Goal: Task Accomplishment & Management: Manage account settings

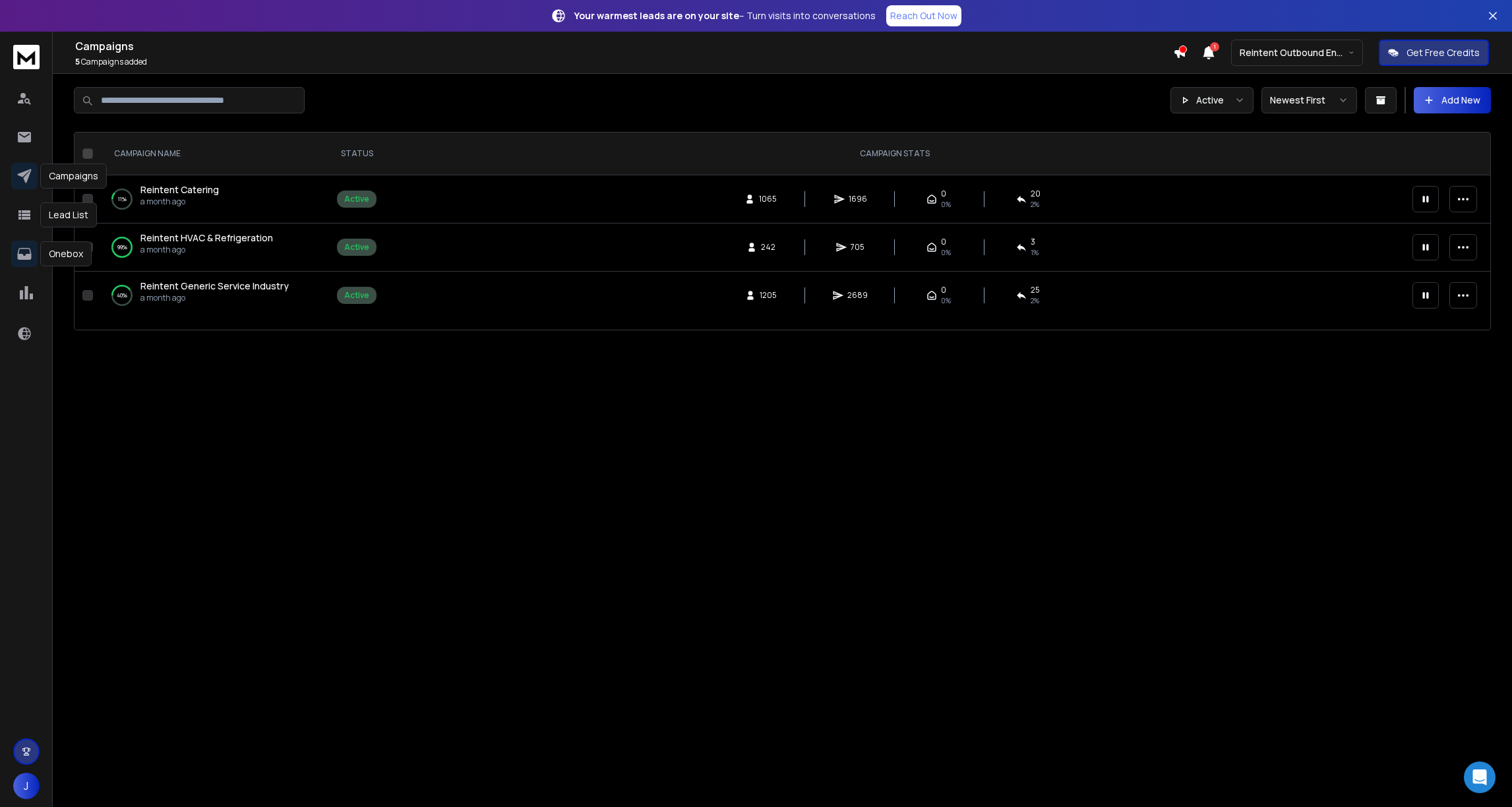
click at [27, 263] on link at bounding box center [24, 254] width 27 height 27
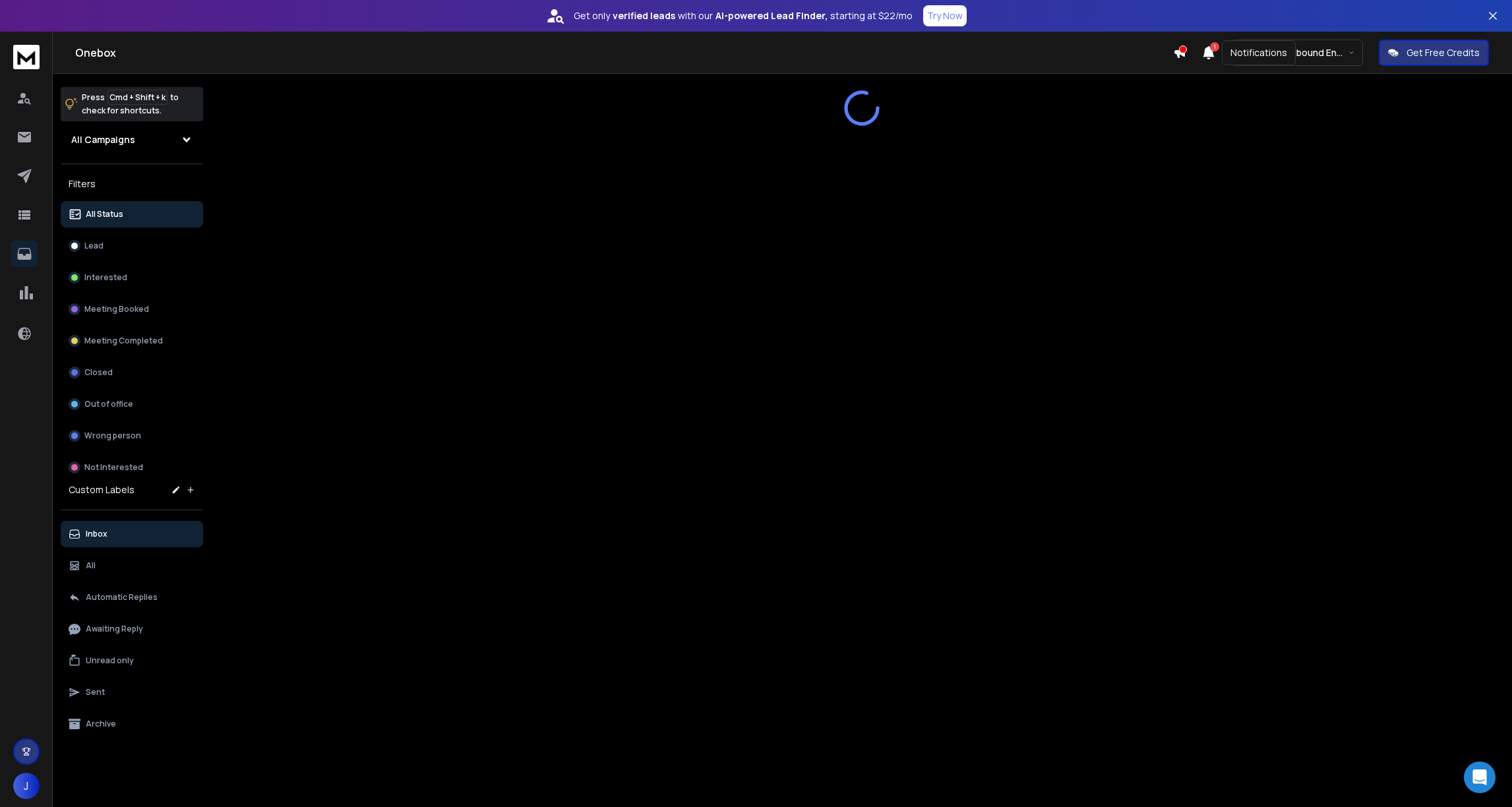
click at [1226, 49] on div "Notifications" at bounding box center [1260, 52] width 74 height 25
click at [1219, 50] on span "1" at bounding box center [1214, 46] width 9 height 9
click at [1216, 49] on span "1" at bounding box center [1214, 46] width 9 height 9
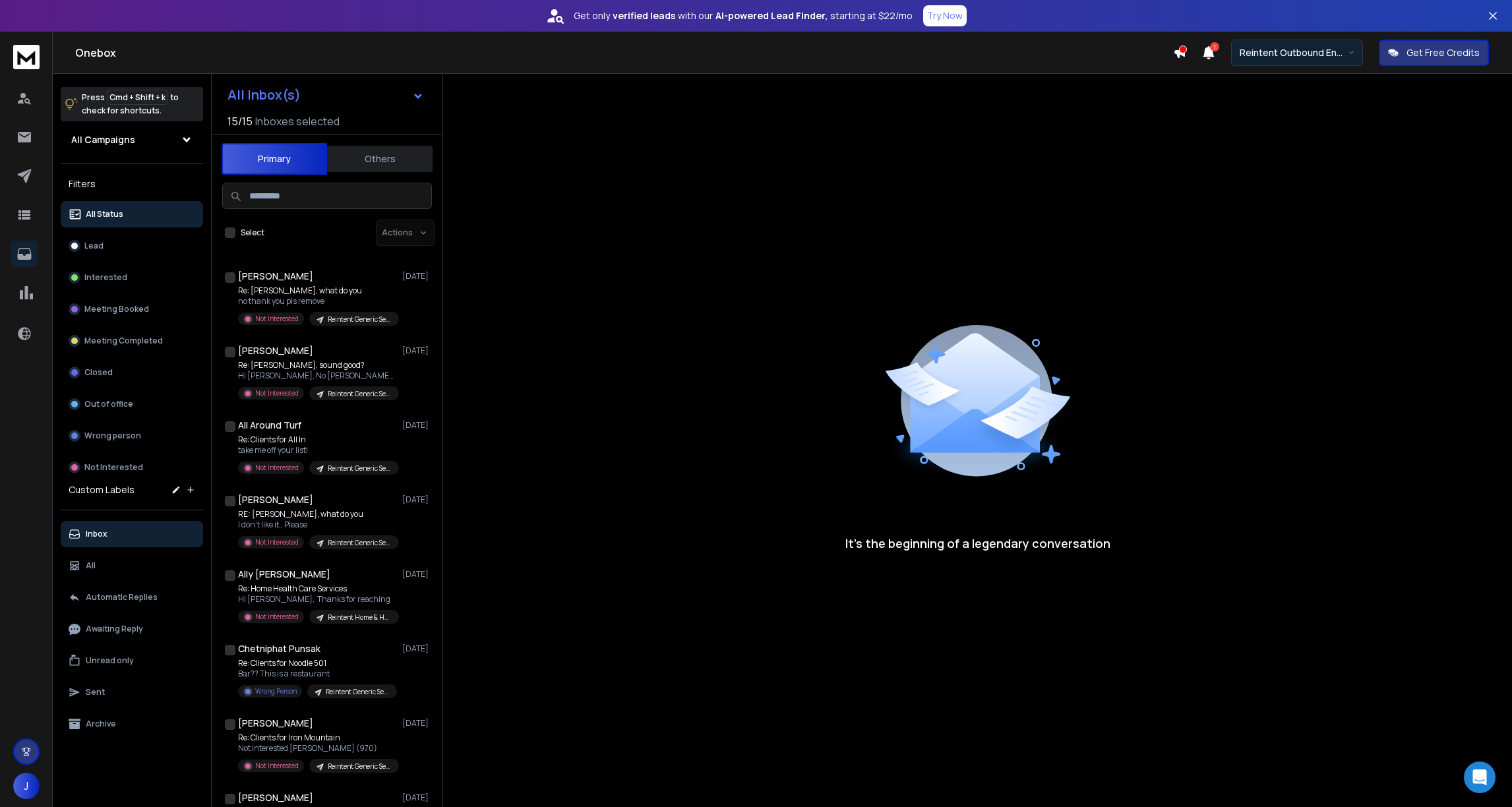
click at [1288, 54] on p "Reintent Outbound Engine — Powered by Hire Highs" at bounding box center [1294, 52] width 109 height 13
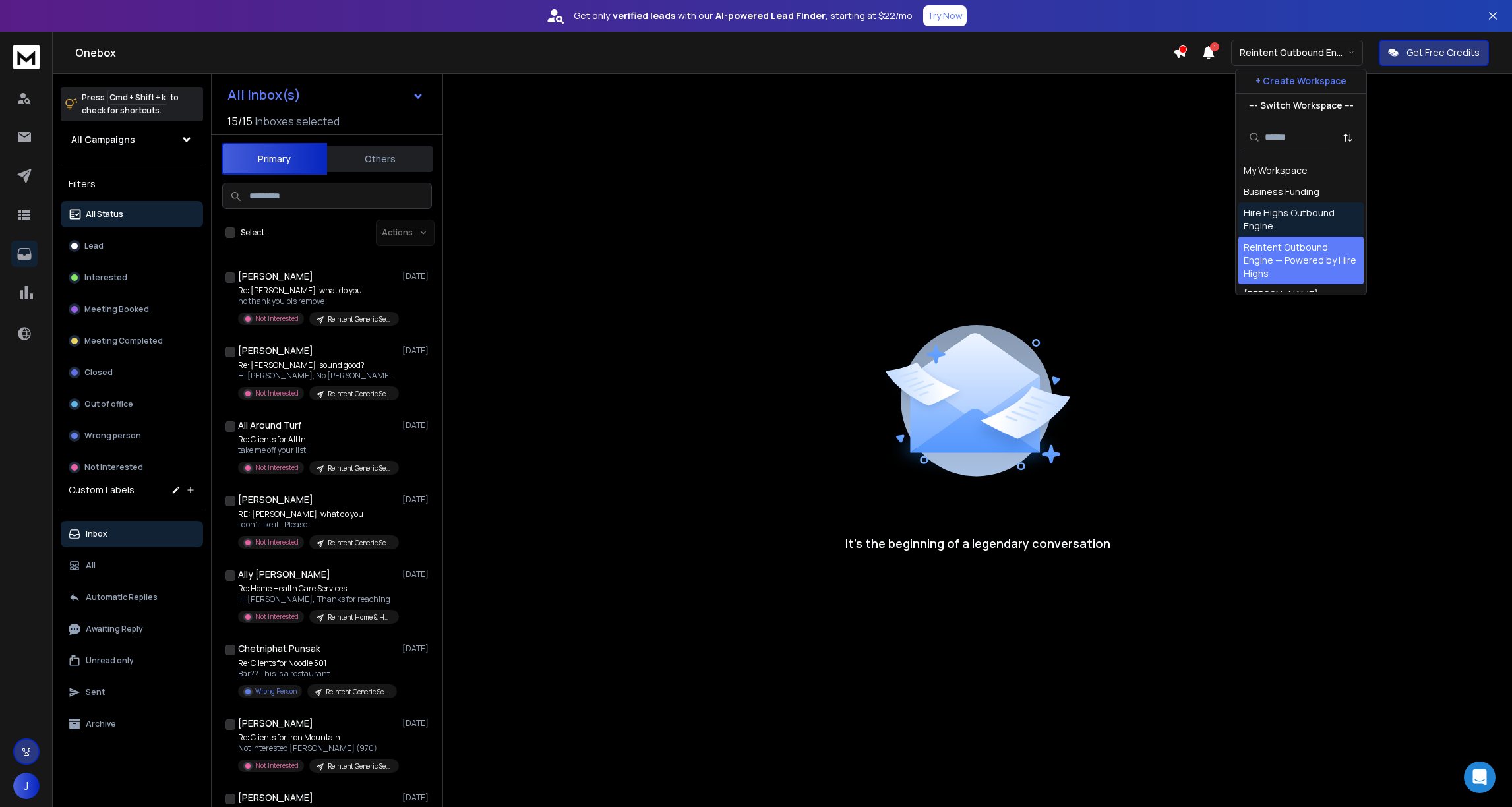
click at [1285, 217] on div "Hire Highs Outbound Engine" at bounding box center [1302, 219] width 115 height 27
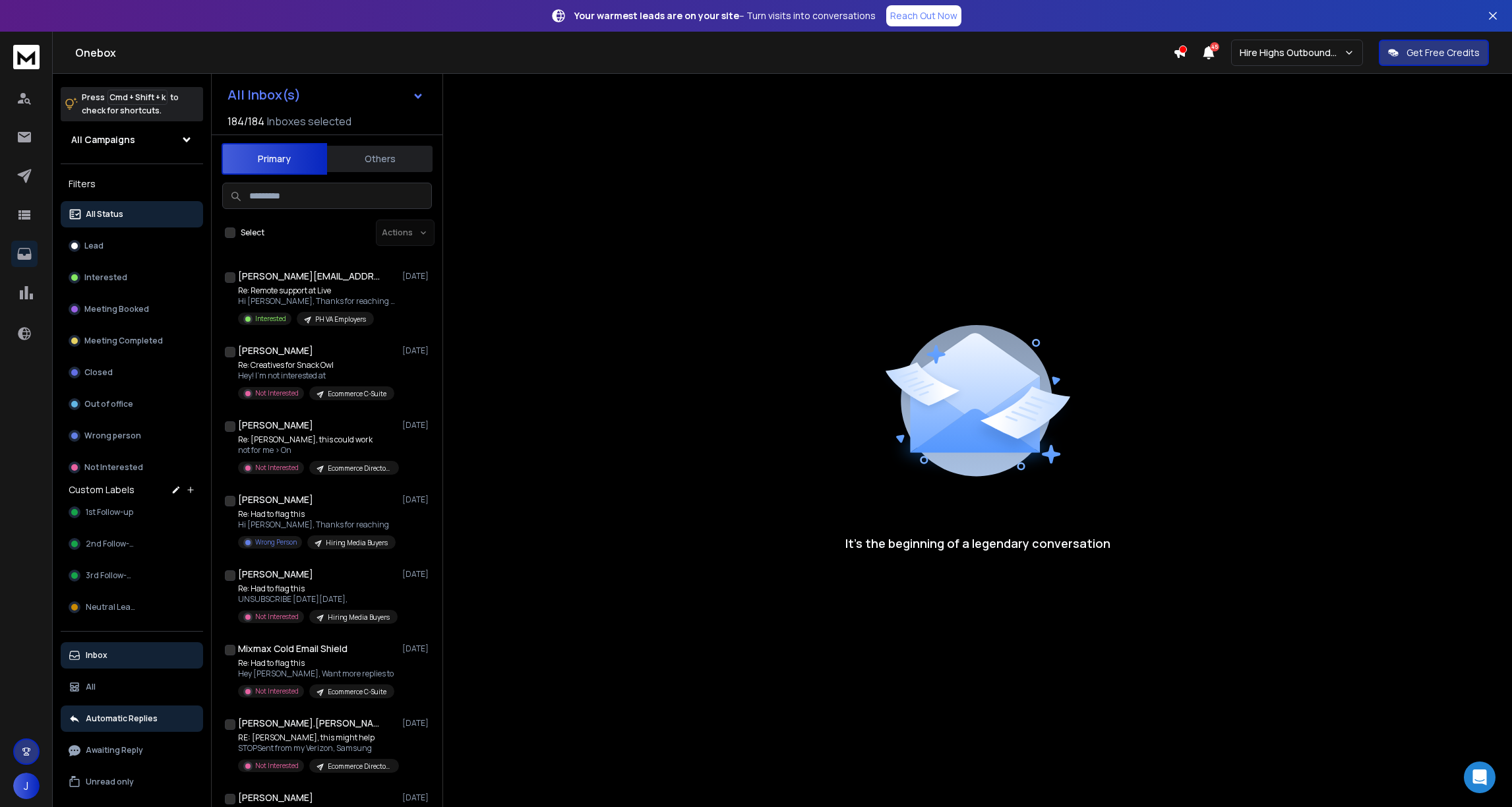
click at [129, 725] on div "Automatic Replies" at bounding box center [113, 719] width 89 height 16
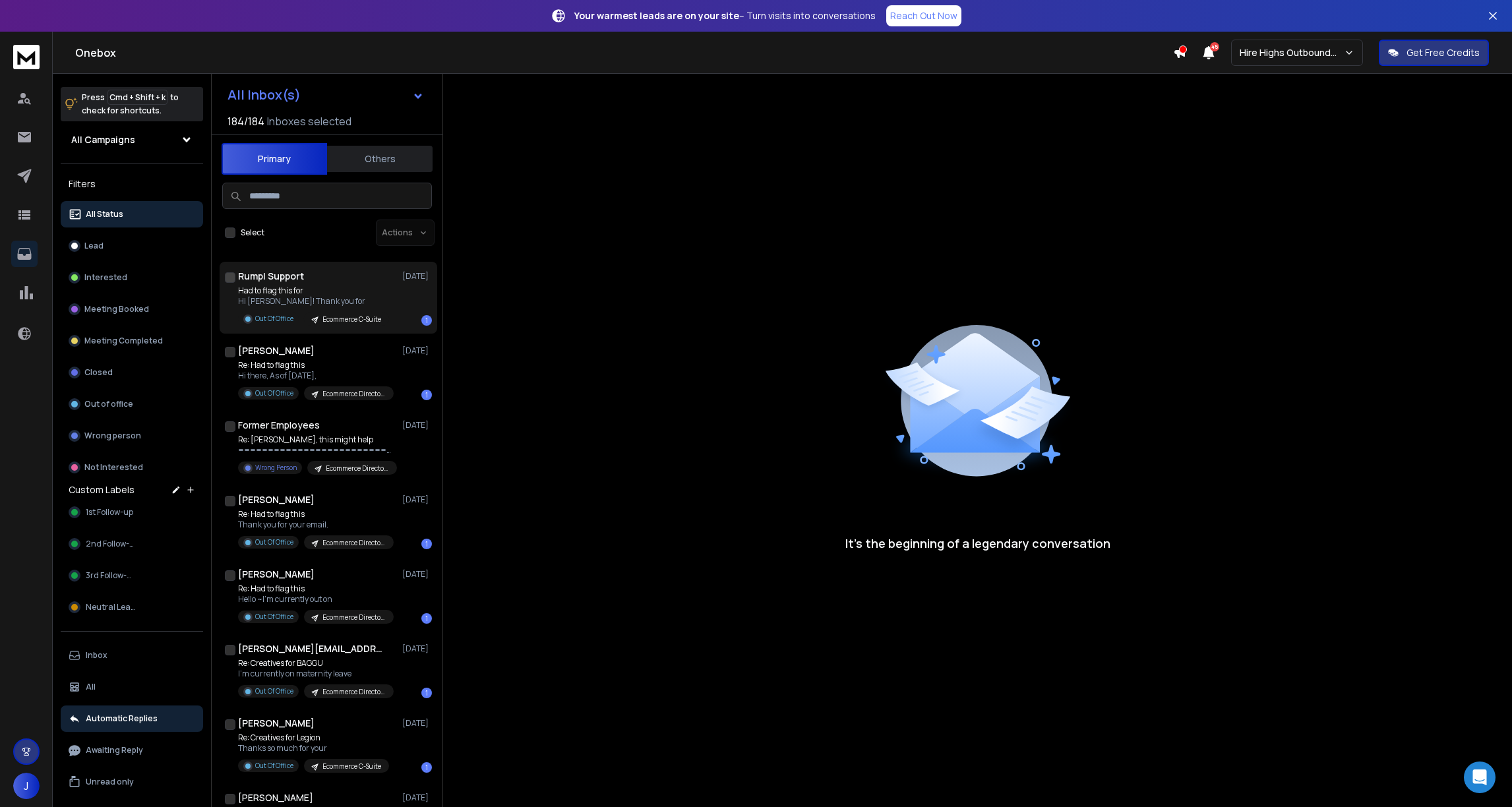
click at [353, 288] on p "Had to flag this for" at bounding box center [313, 290] width 151 height 10
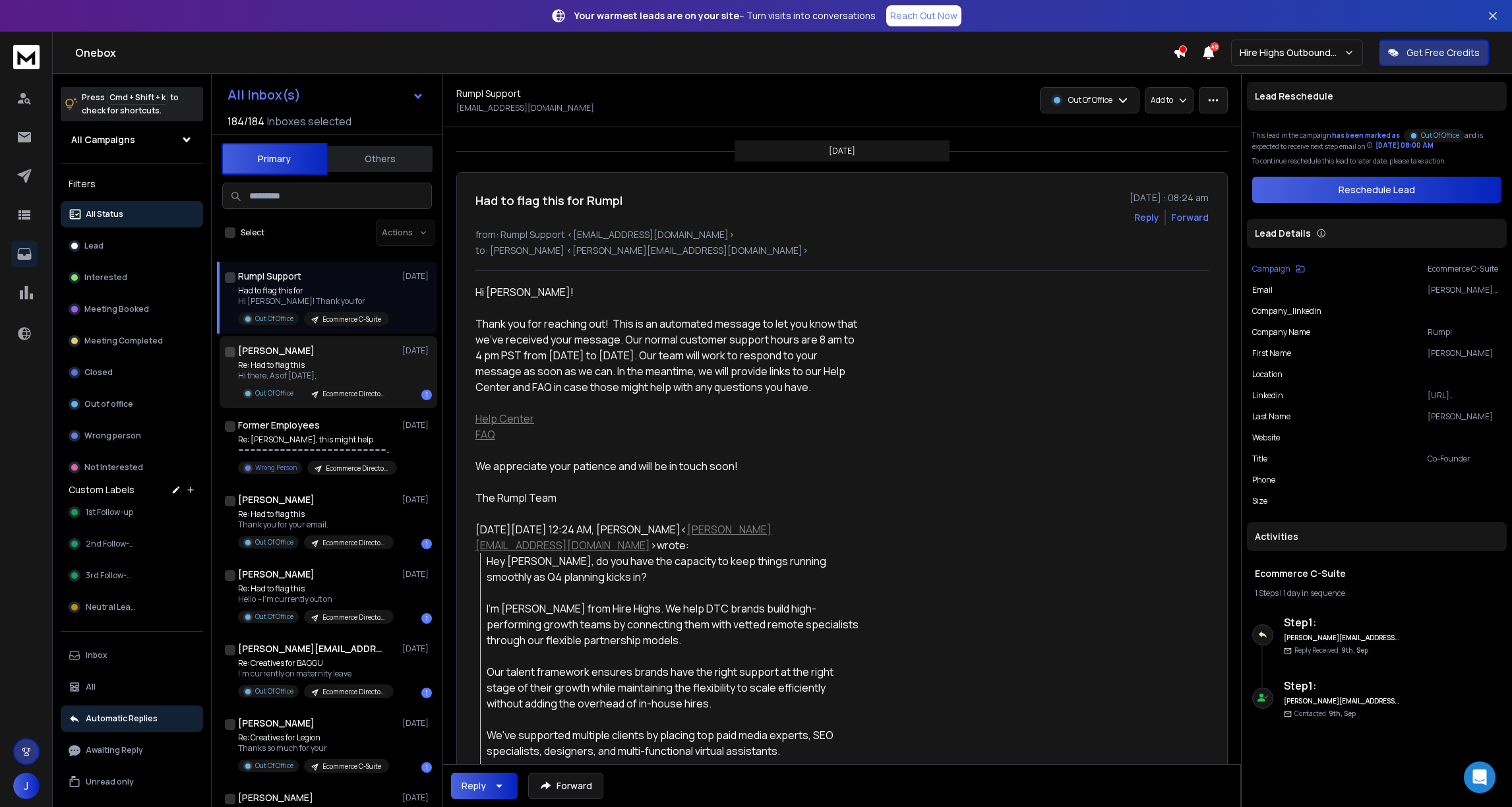
click at [360, 363] on p "Re: Had to flag this" at bounding box center [315, 365] width 156 height 10
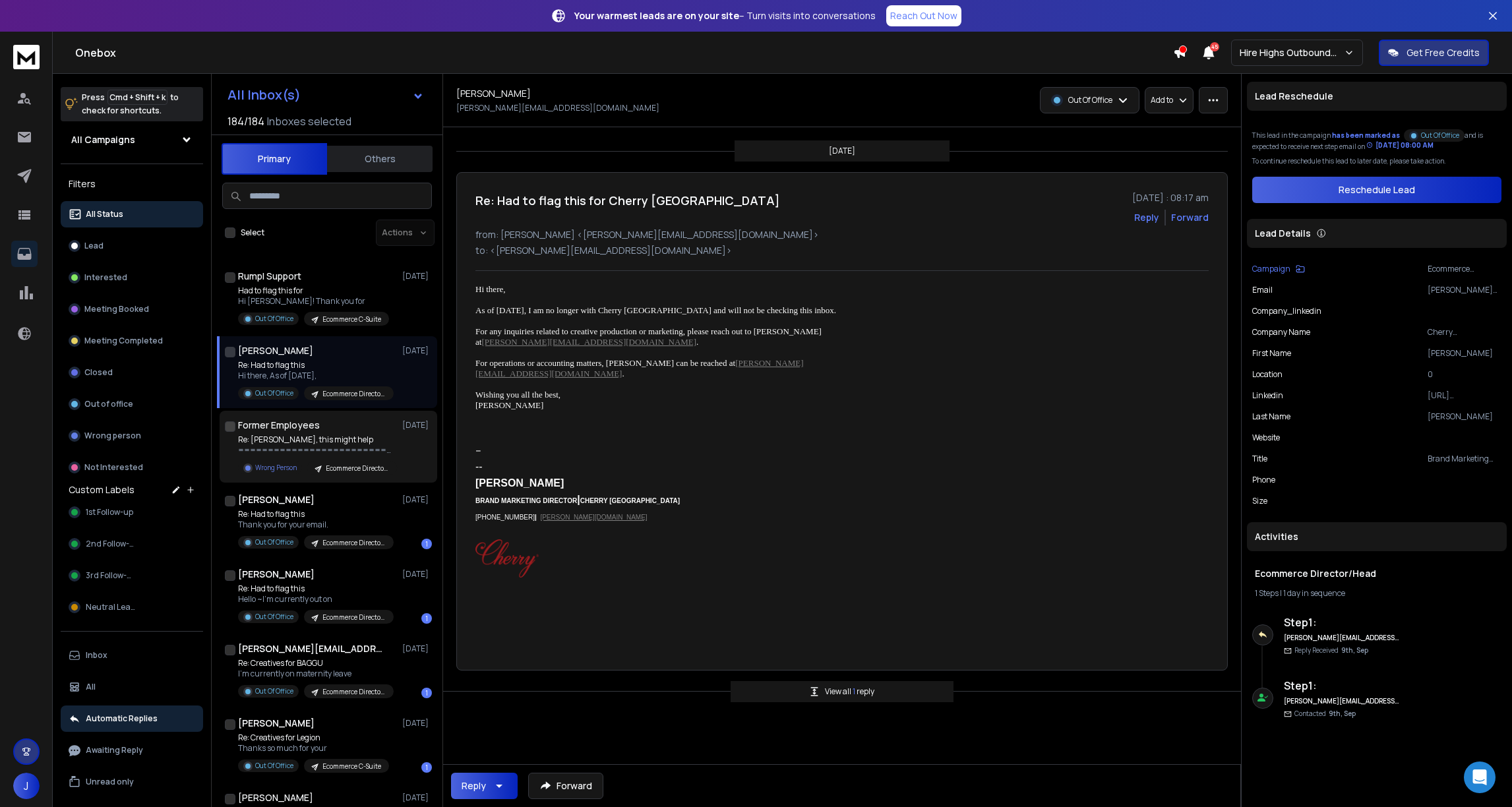
click at [367, 445] on p "==================================== This is a computer-generated auto-responde…" at bounding box center [317, 450] width 158 height 10
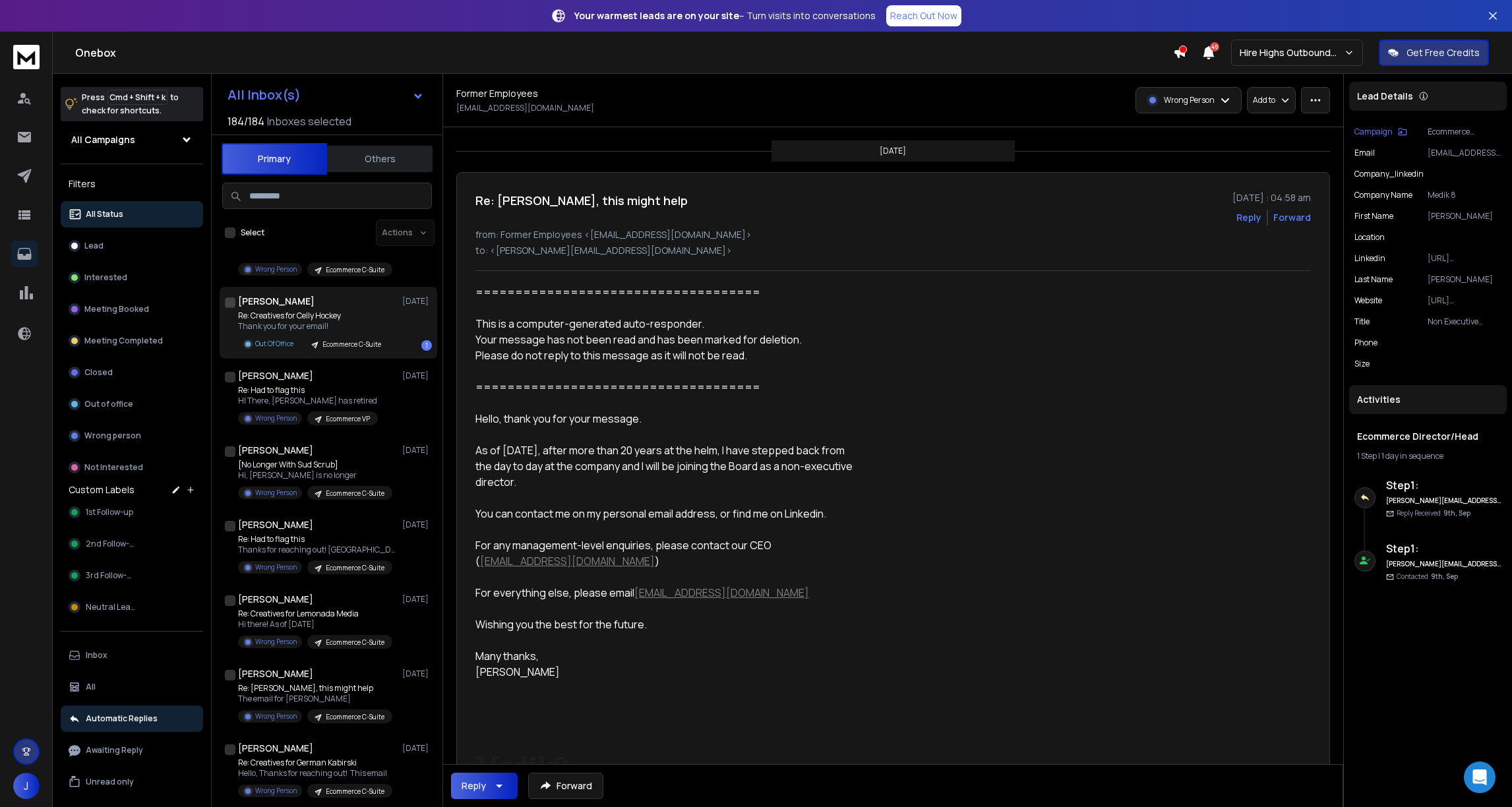
scroll to position [730, 0]
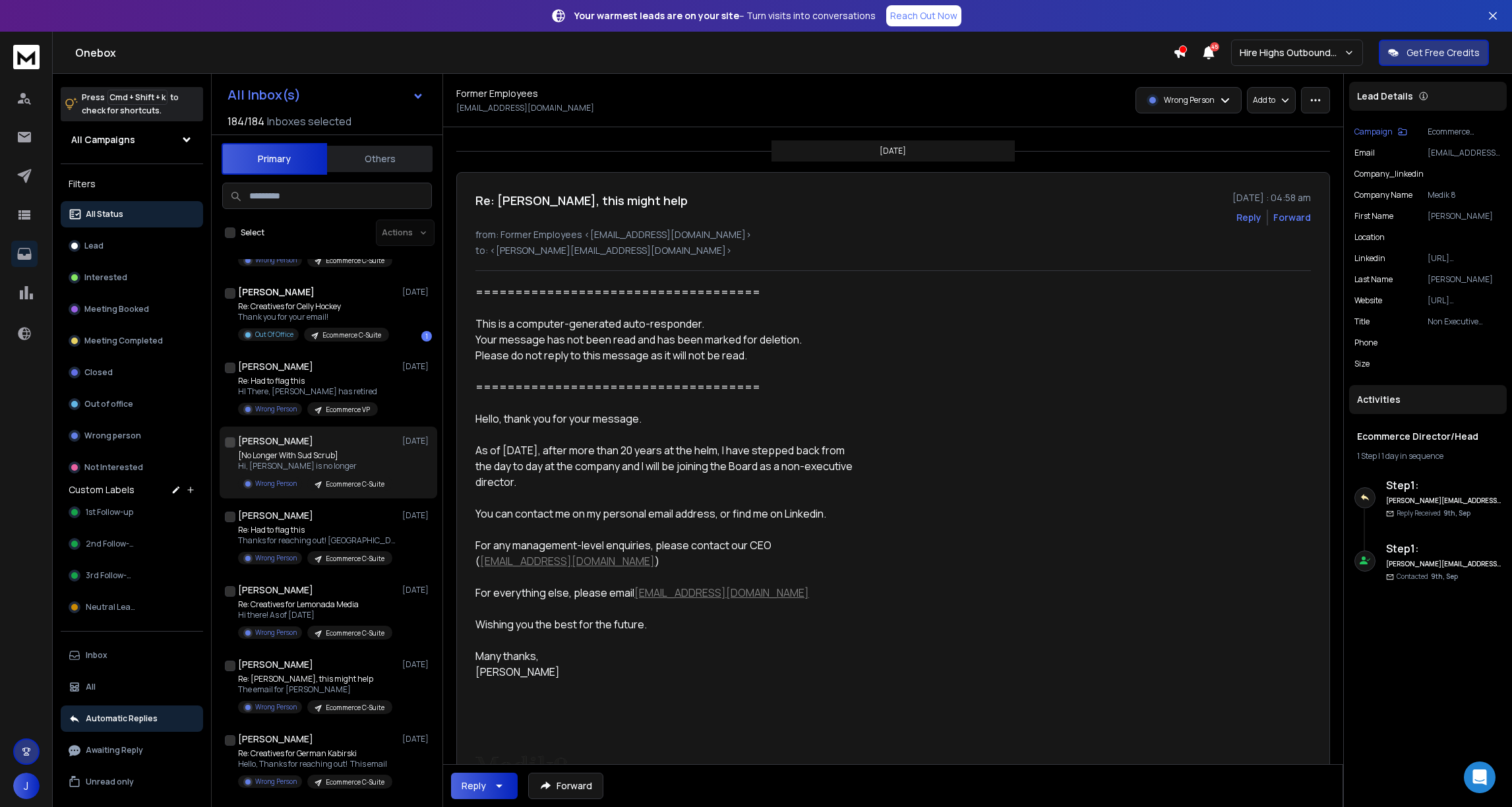
click at [378, 462] on p "Hi, James is no longer" at bounding box center [314, 466] width 154 height 10
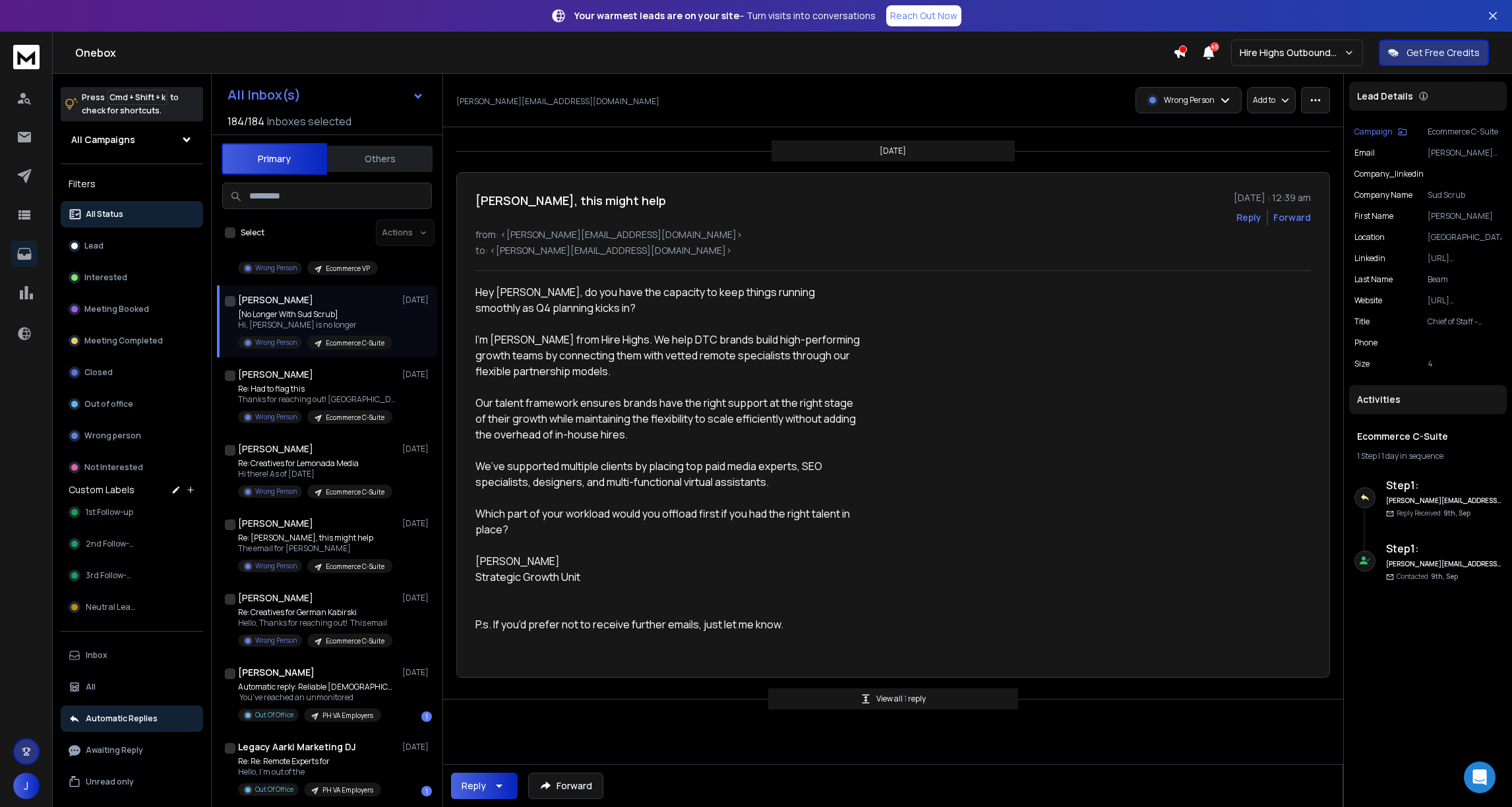
scroll to position [991, 0]
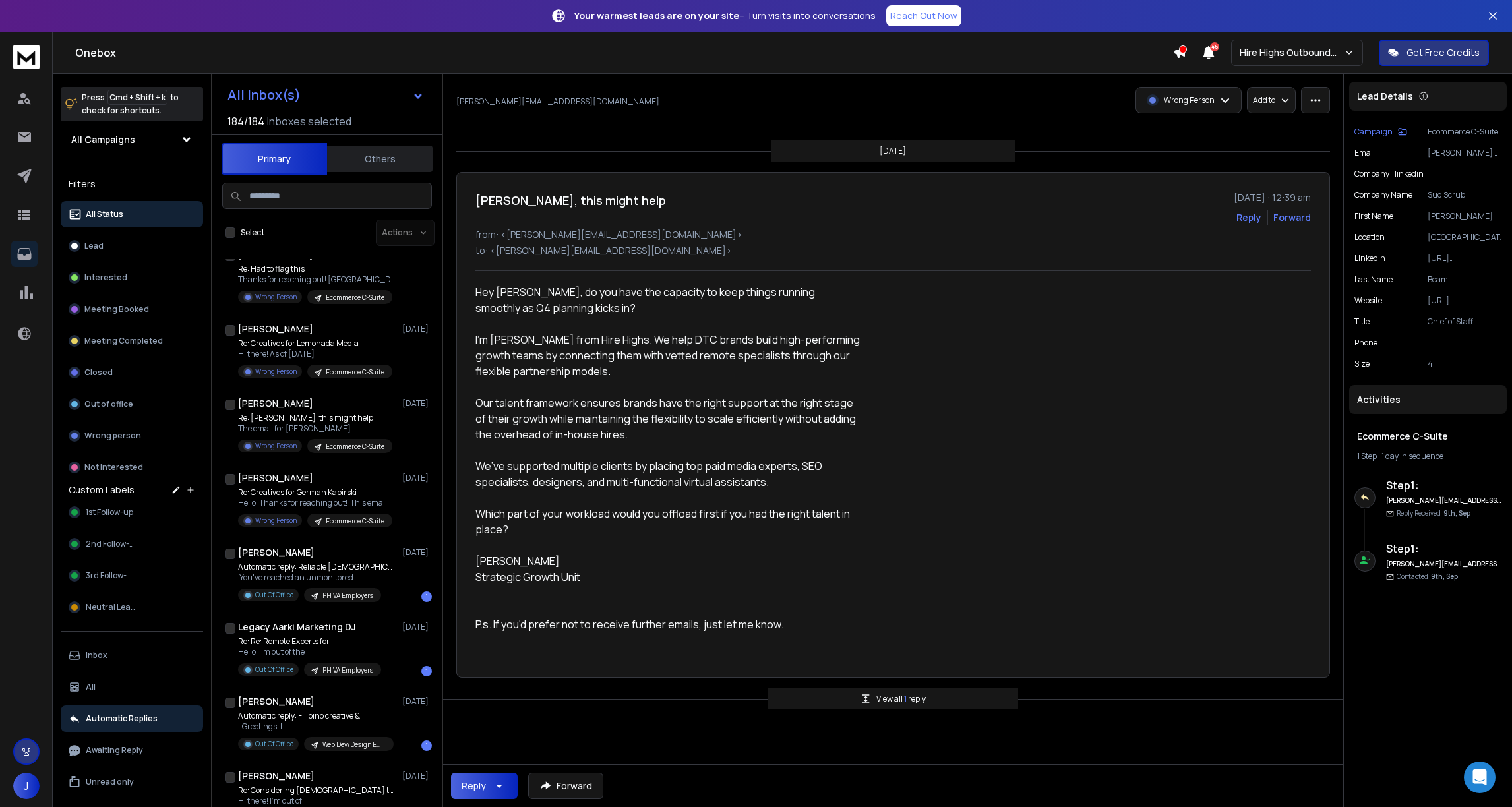
click at [930, 713] on div "Yesterday James, this might help 9 September 2025 : 12:39 am Reply Forward from…" at bounding box center [893, 498] width 900 height 717
click at [929, 705] on div "View all 1 reply" at bounding box center [893, 699] width 251 height 21
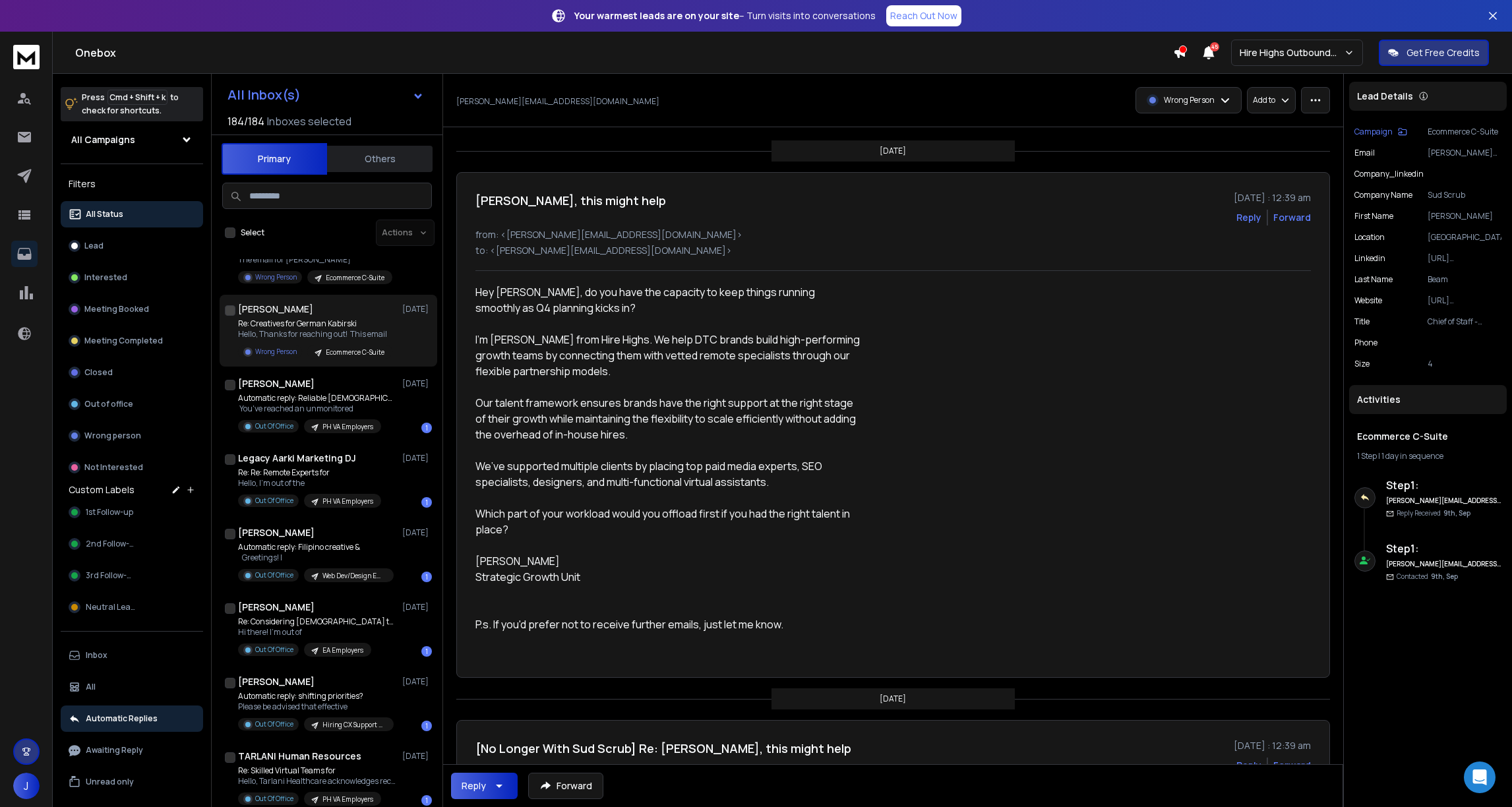
scroll to position [1377, 0]
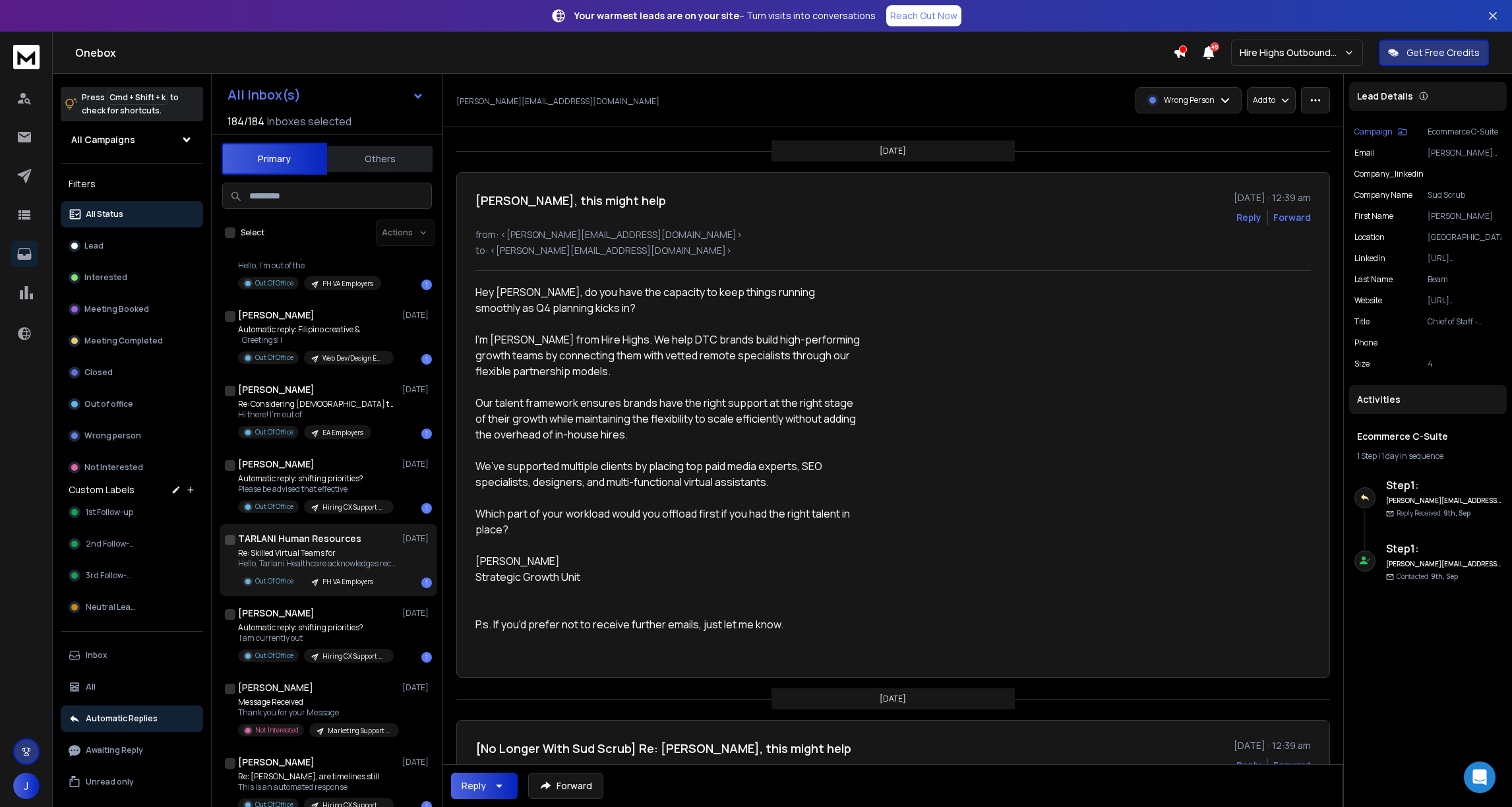
click at [367, 534] on div "TARLANI Human Resources 03 Sep" at bounding box center [335, 539] width 194 height 13
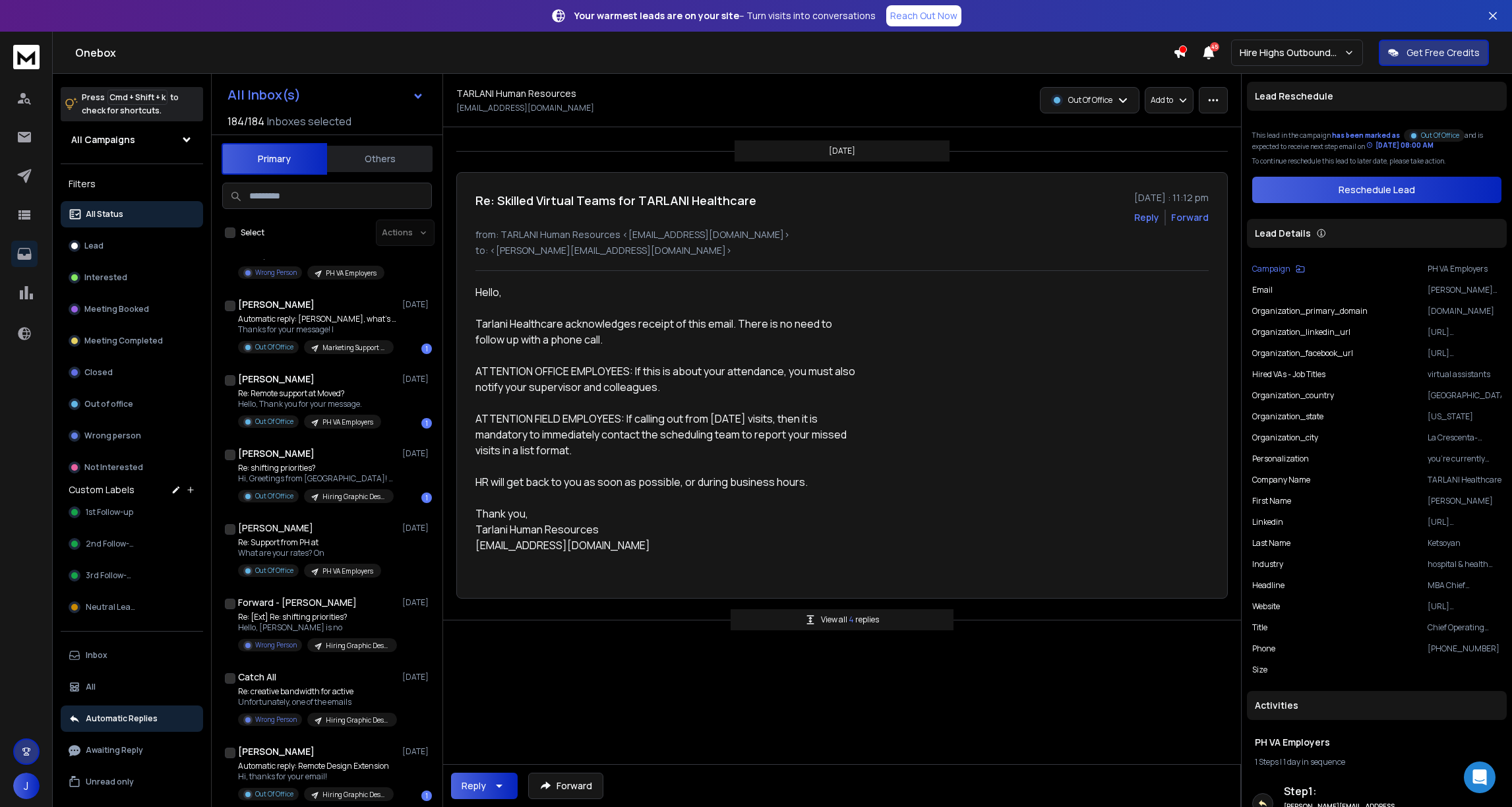
scroll to position [2975, 0]
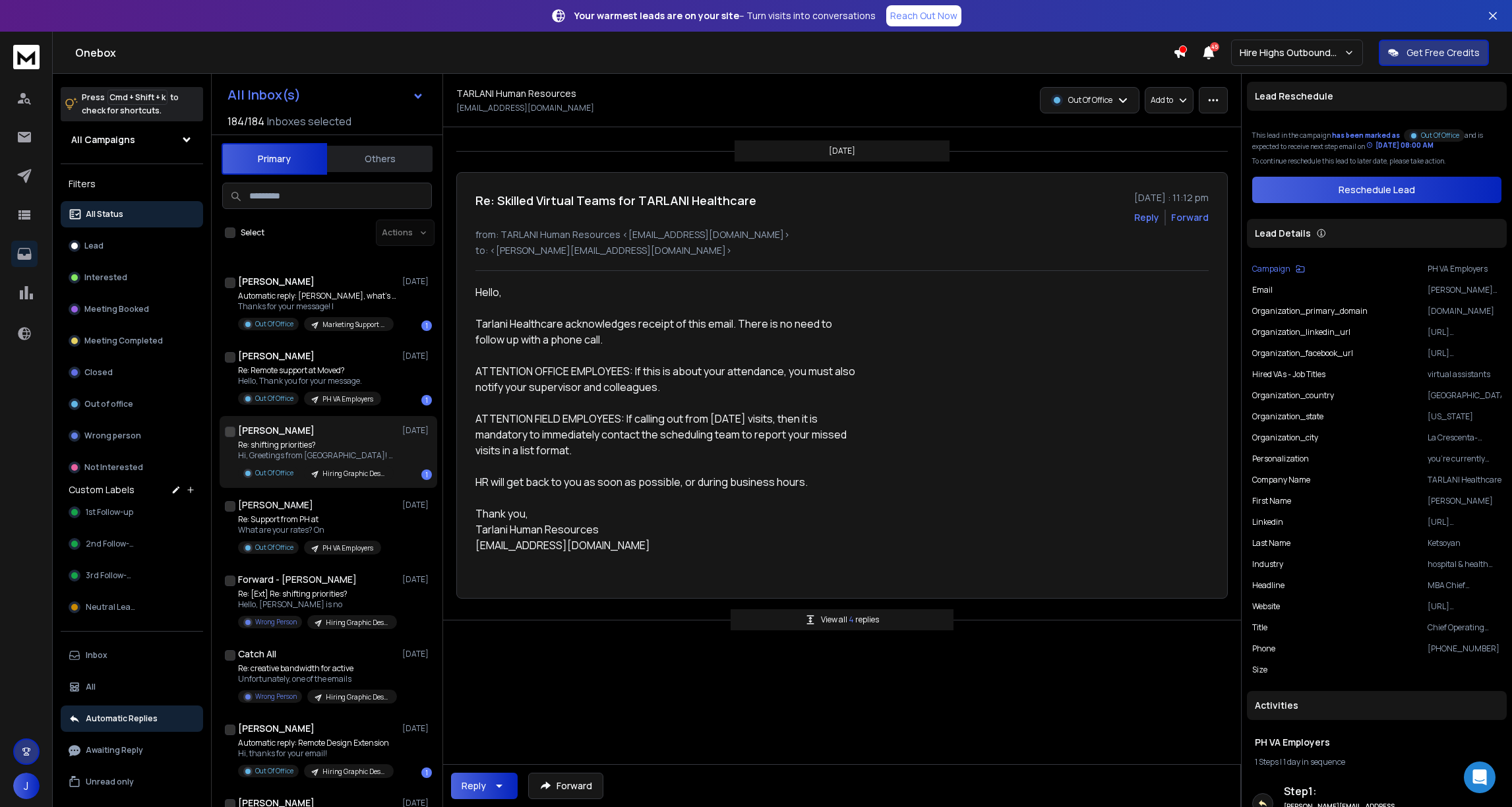
click at [352, 447] on p "Re: shifting priorities?" at bounding box center [317, 445] width 158 height 10
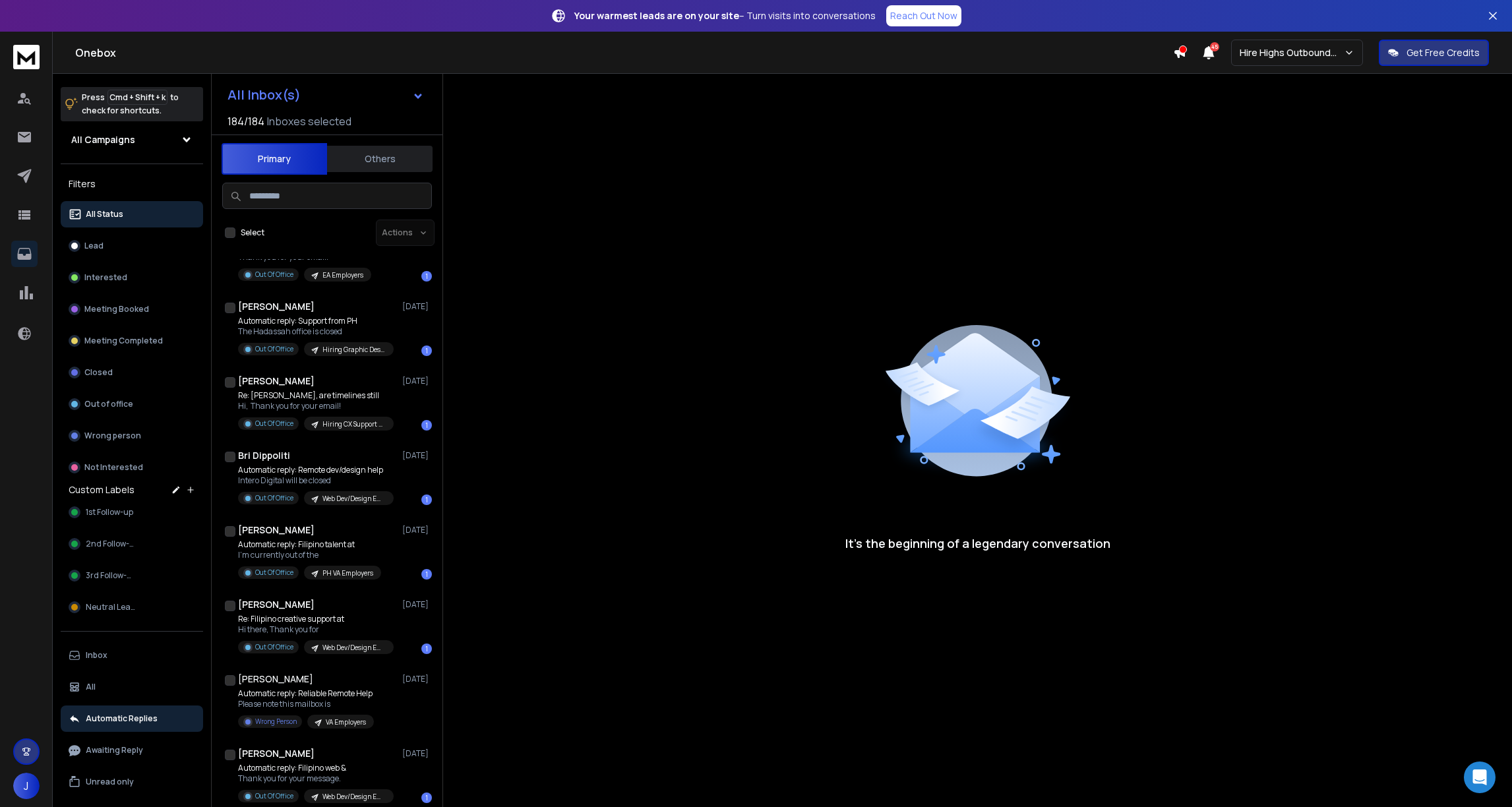
scroll to position [2244, 0]
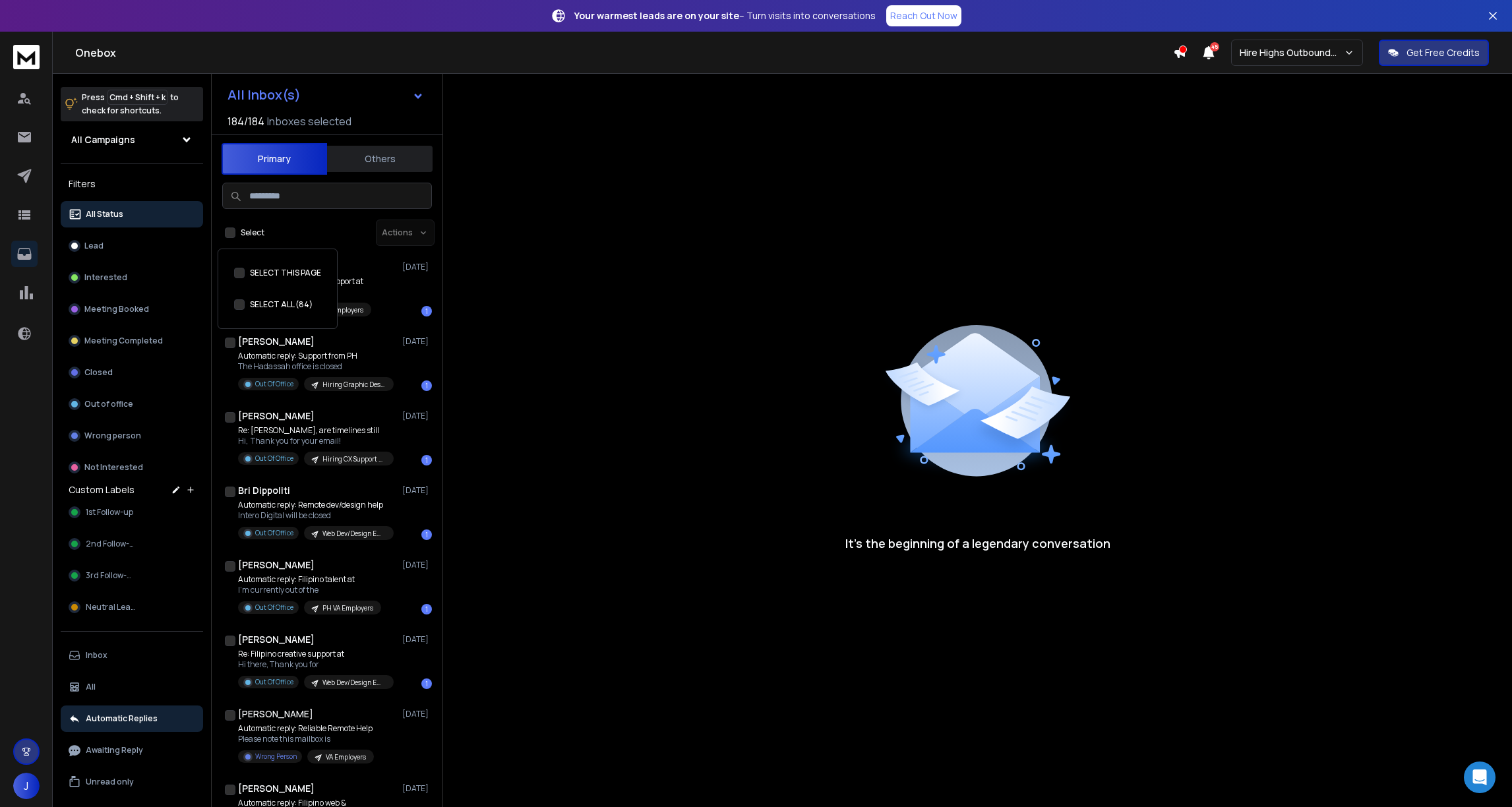
click at [231, 234] on button "SELECT THIS PAGE" at bounding box center [230, 232] width 10 height 10
click at [416, 239] on button "Actions" at bounding box center [405, 232] width 59 height 27
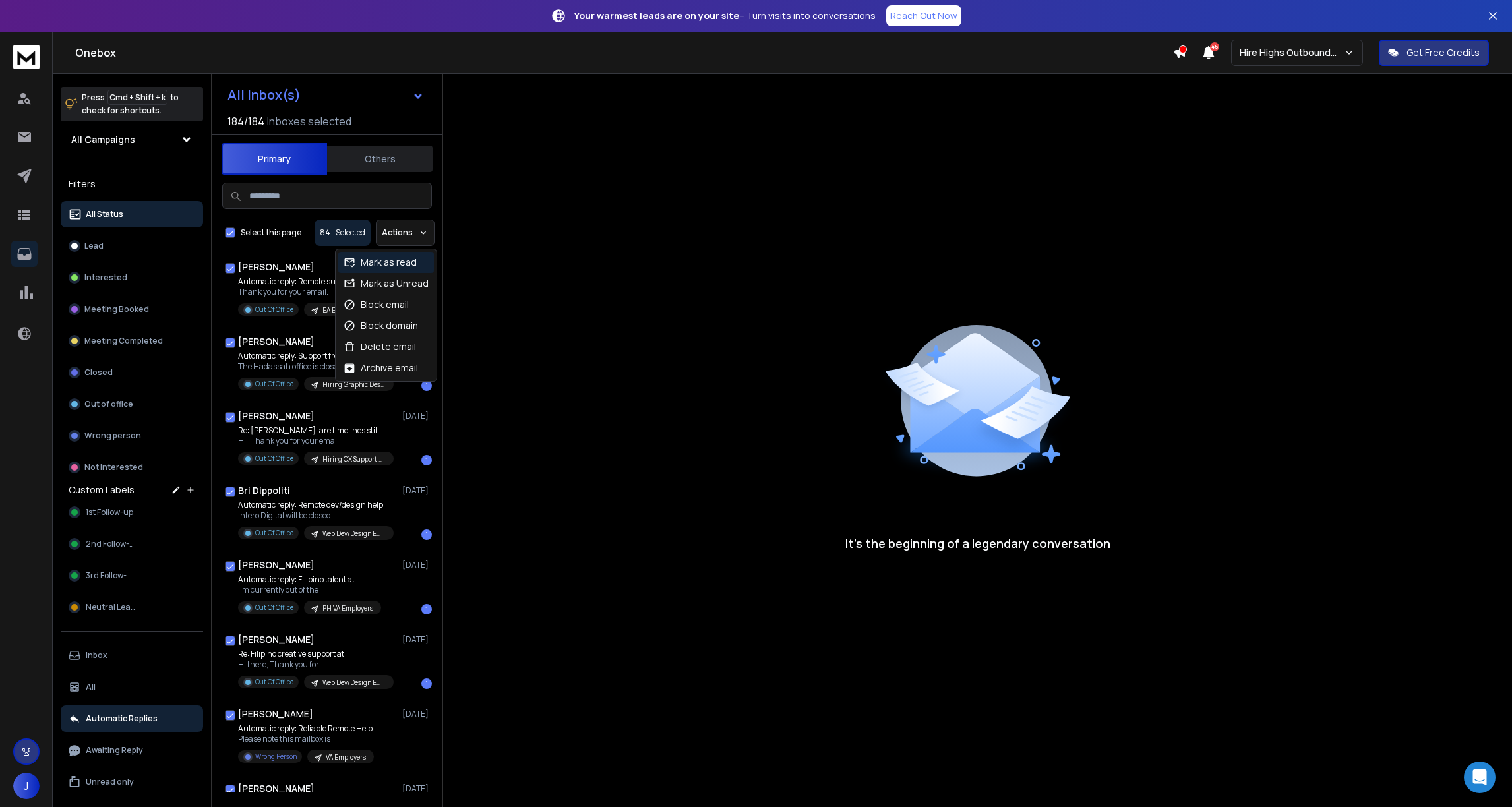
click at [405, 264] on div "Mark as read" at bounding box center [380, 262] width 73 height 13
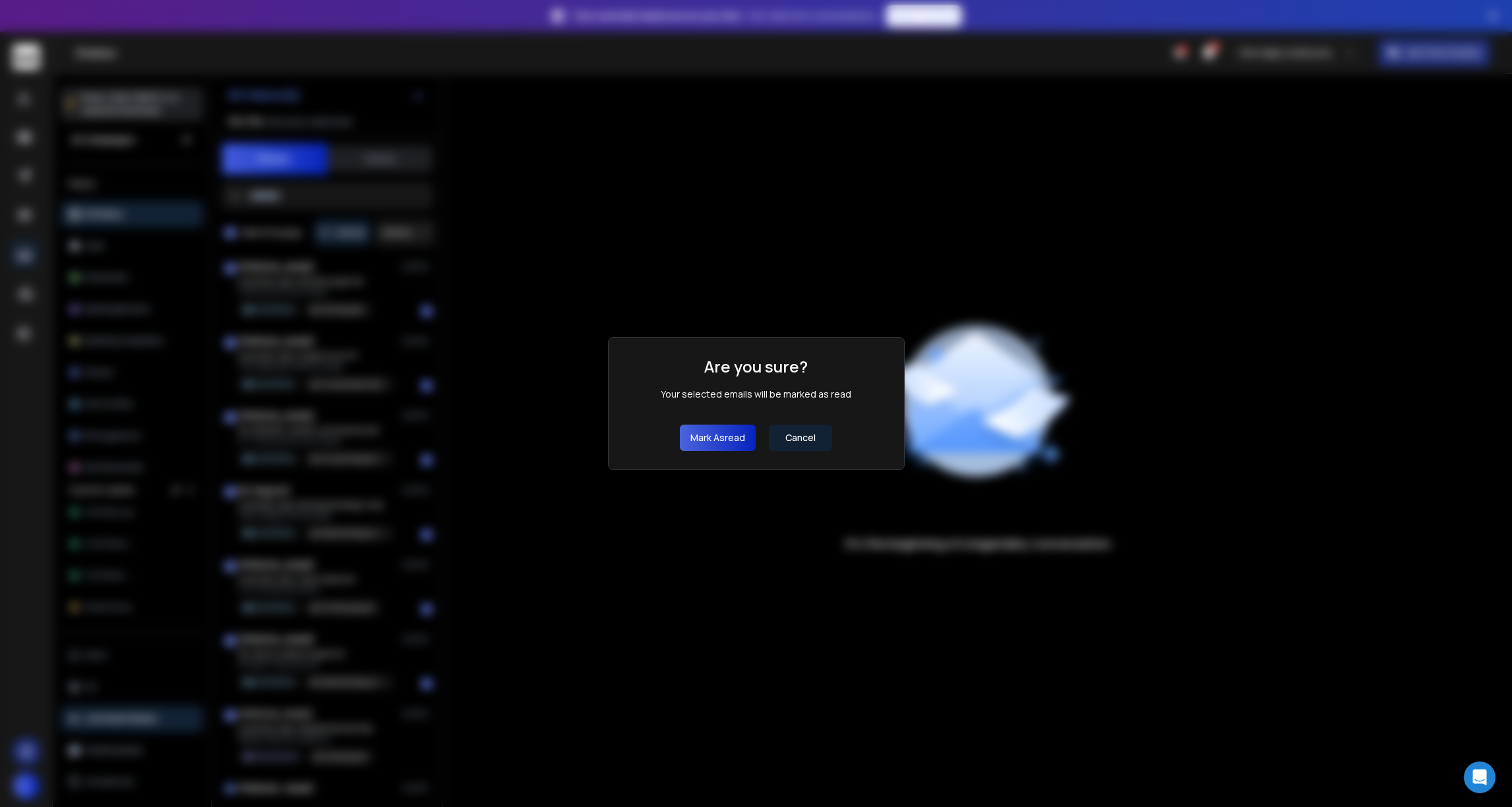
click at [694, 426] on button "Mark as read" at bounding box center [718, 438] width 76 height 27
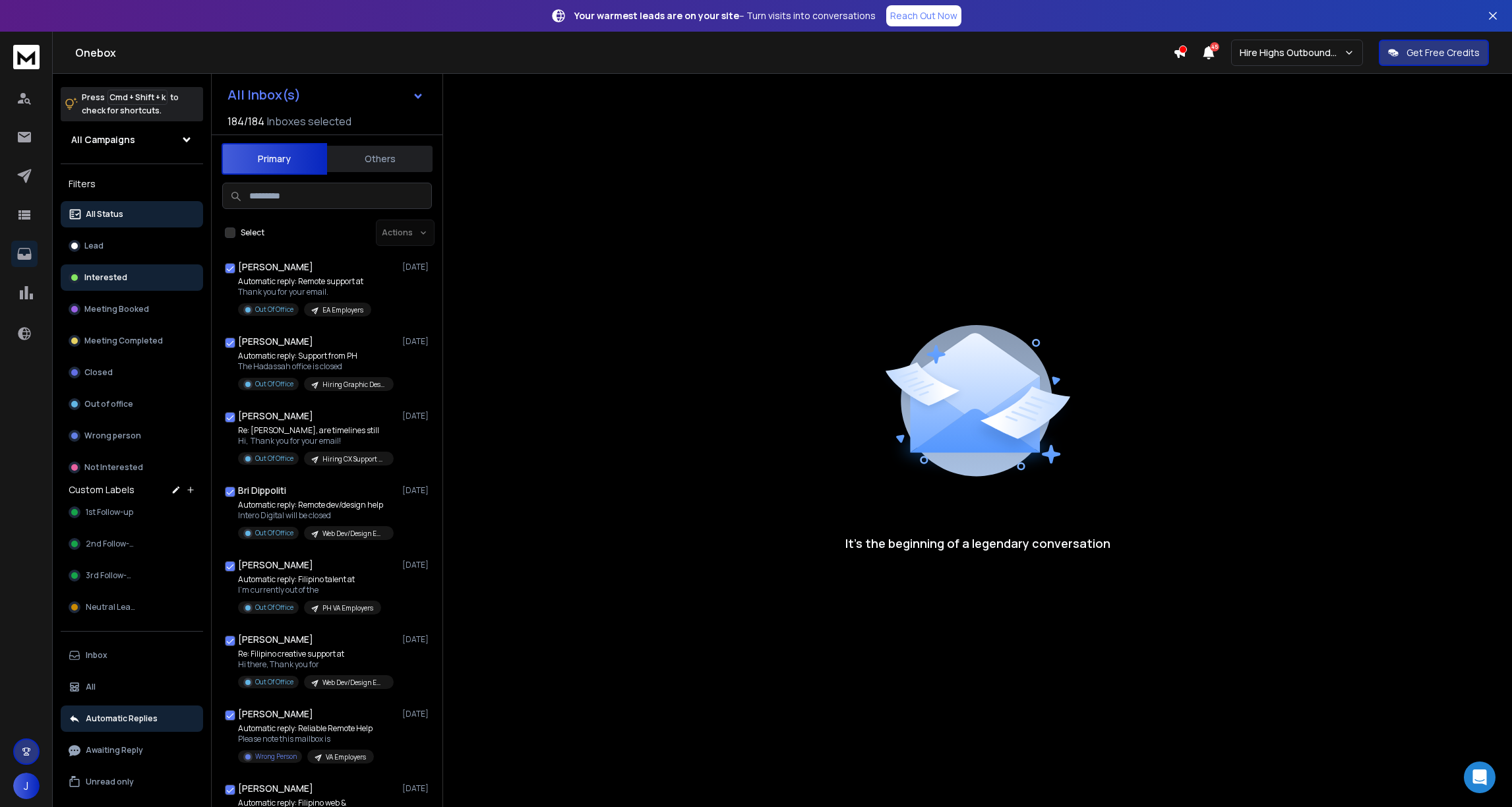
click at [143, 278] on button "Interested" at bounding box center [131, 277] width 143 height 27
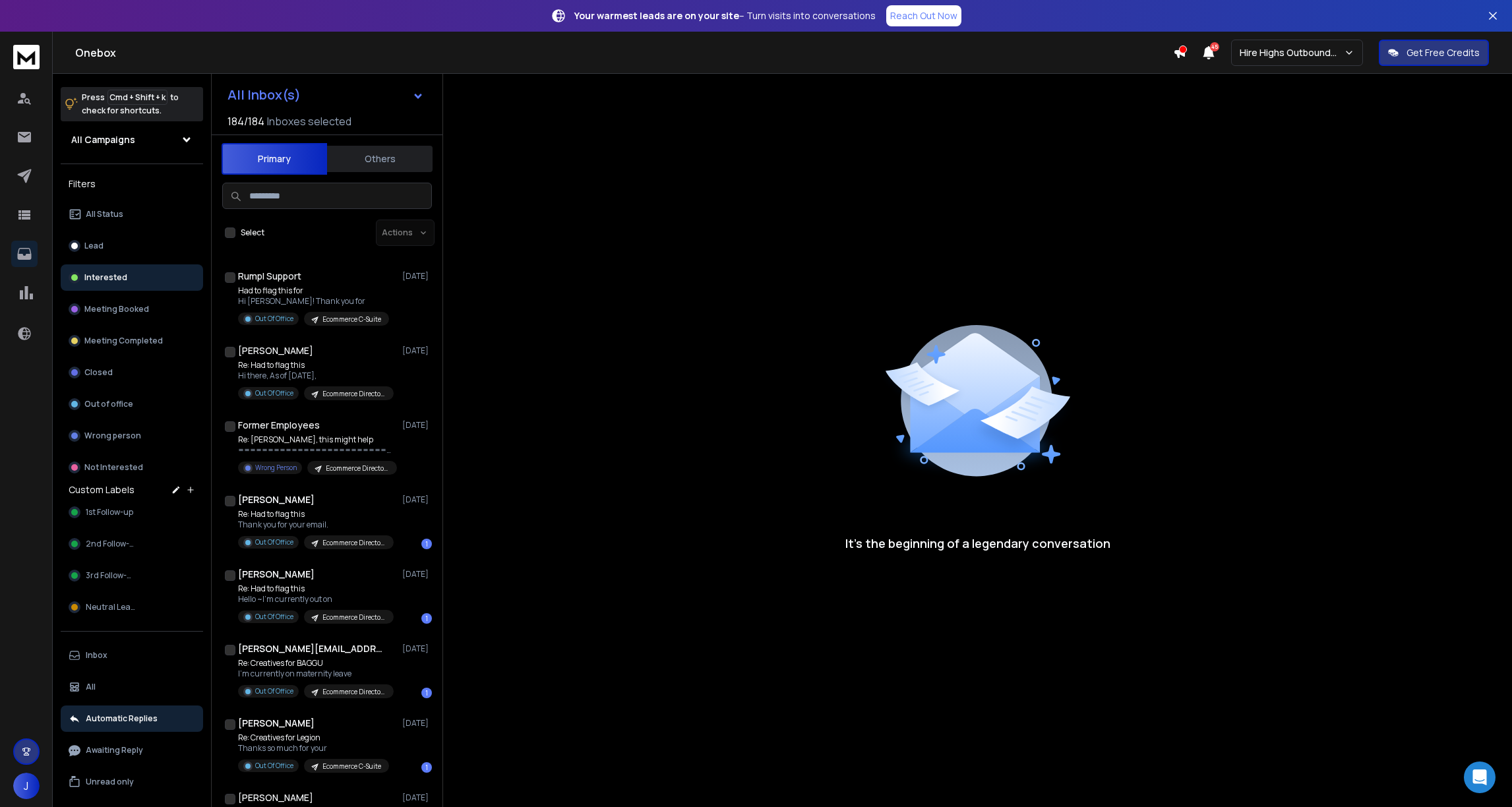
click at [118, 198] on div "Press Cmd + Shift + k to check for shortcuts. All Campaigns All Campaigns Filte…" at bounding box center [131, 477] width 158 height 807
click at [115, 205] on button "All Status" at bounding box center [131, 214] width 143 height 27
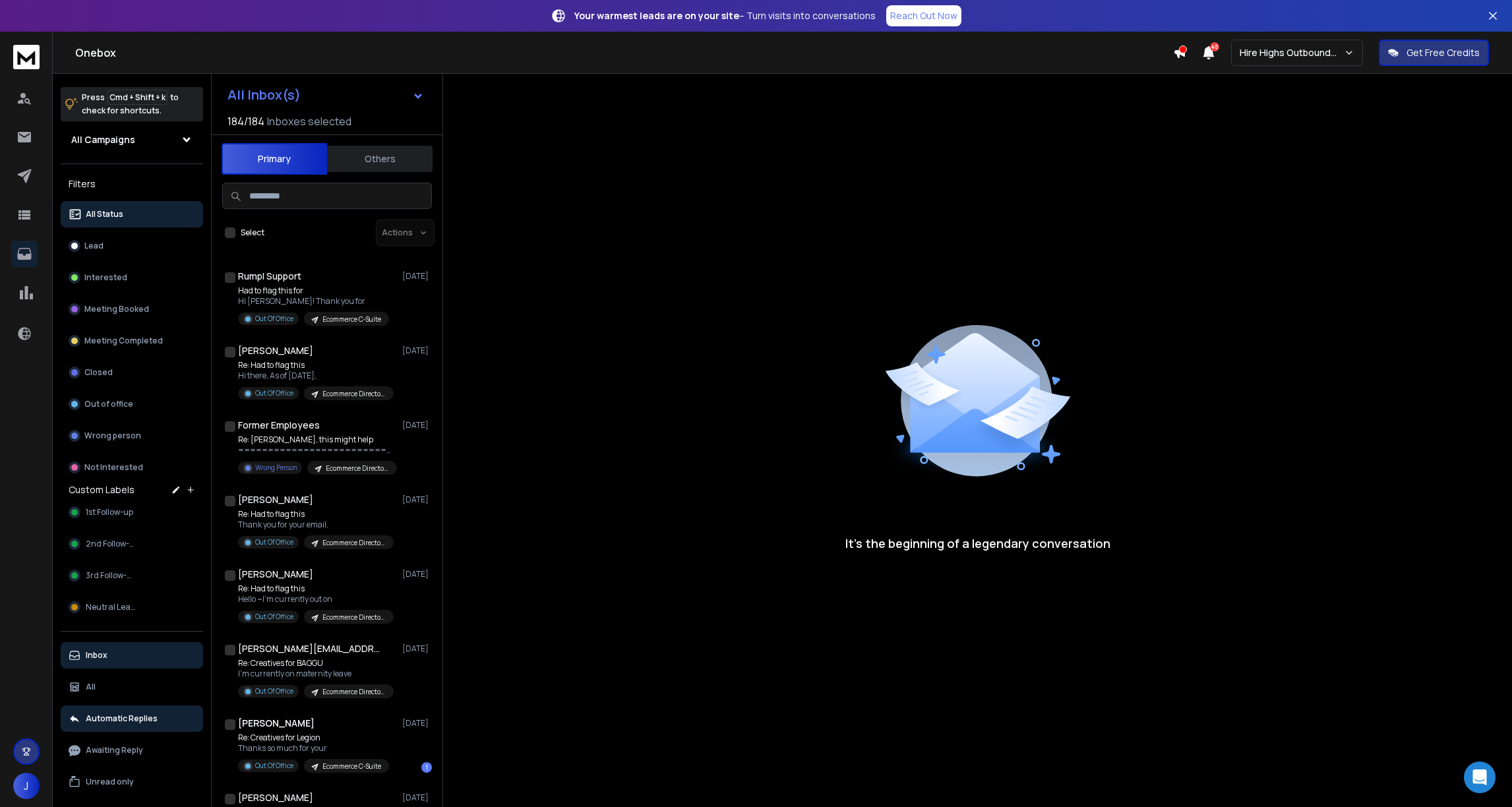
click at [134, 648] on button "Inbox" at bounding box center [131, 655] width 143 height 27
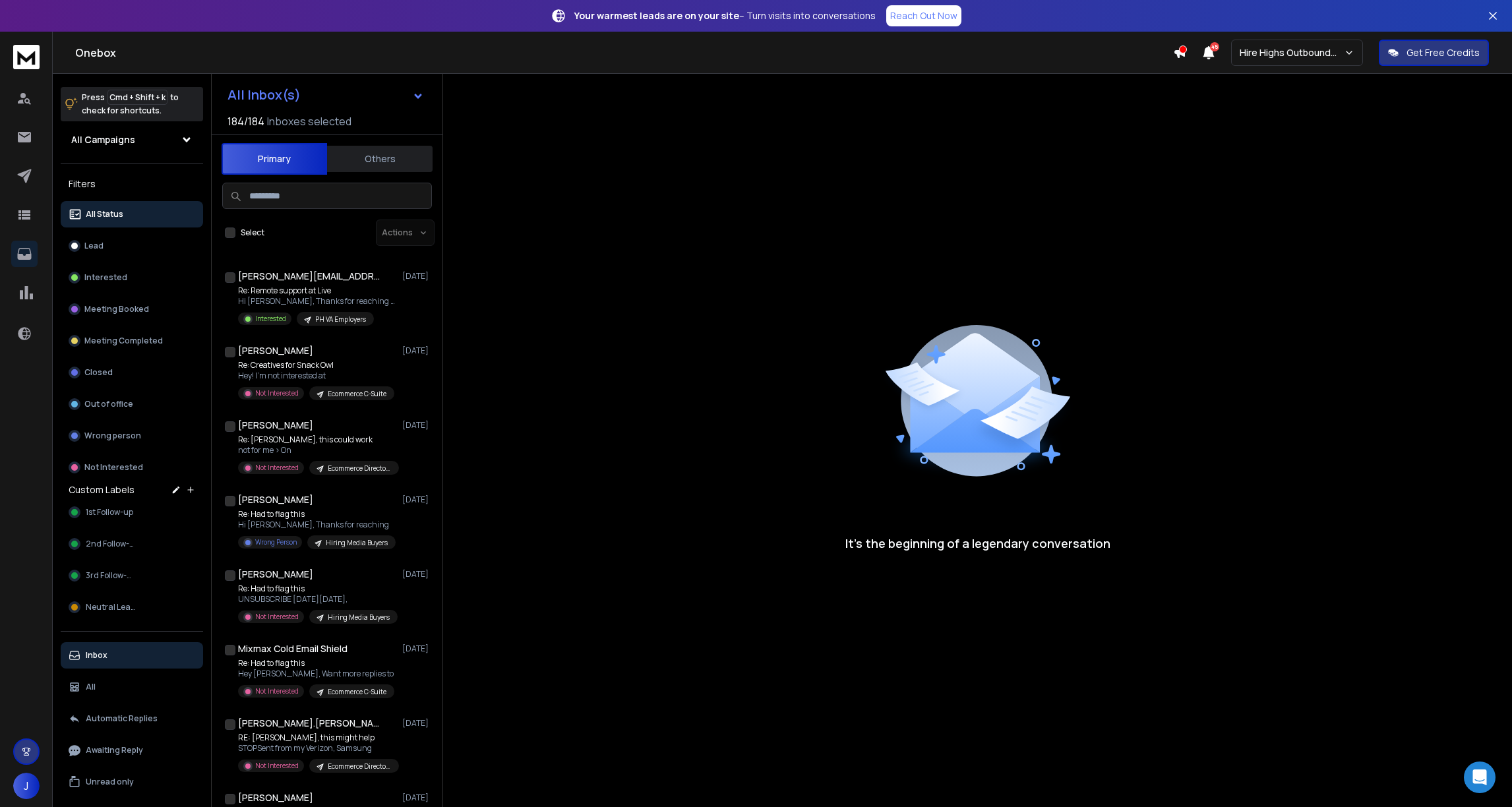
click at [119, 281] on p "Interested" at bounding box center [106, 277] width 43 height 10
